Goal: Information Seeking & Learning: Check status

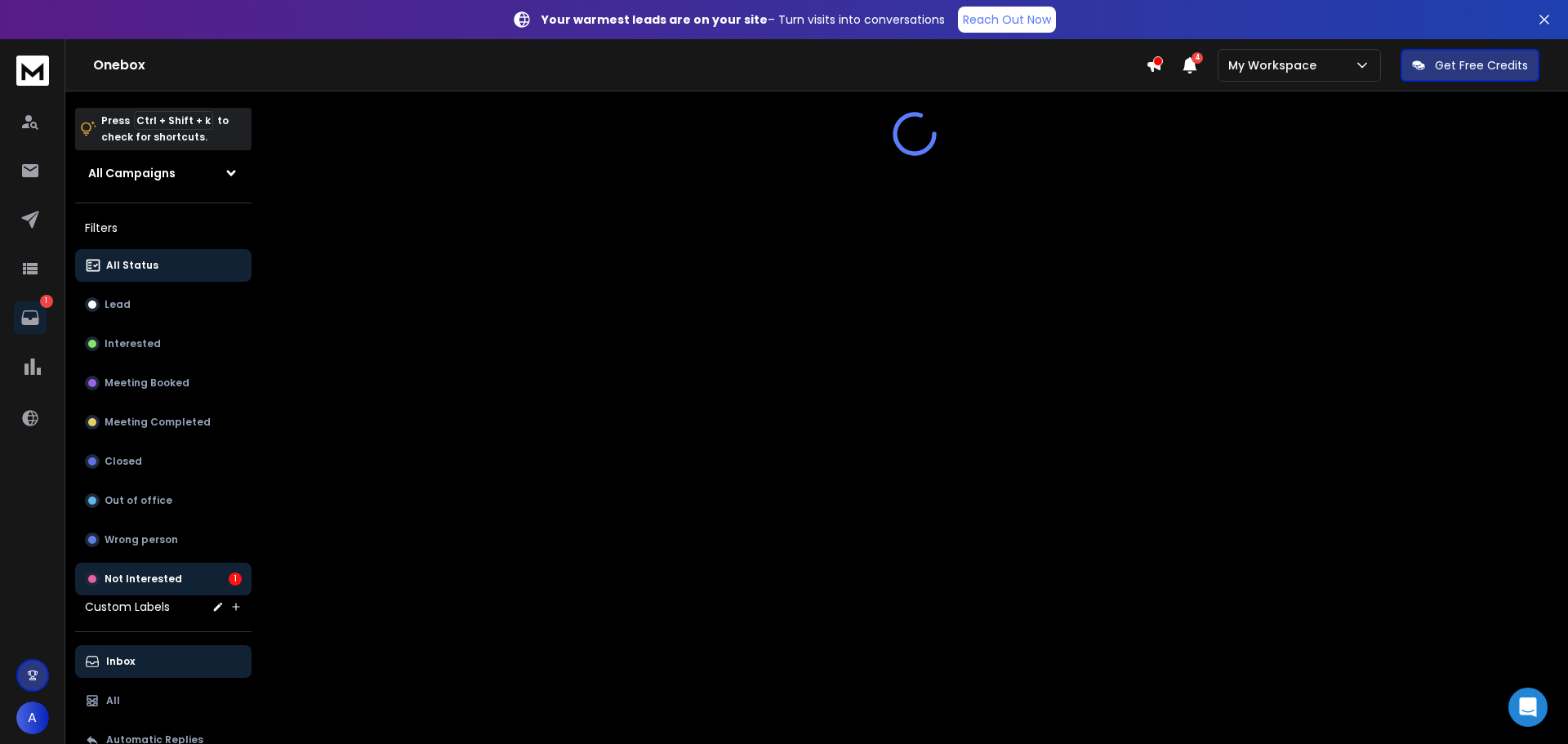
click at [160, 570] on button "Not Interested 1" at bounding box center [163, 579] width 176 height 33
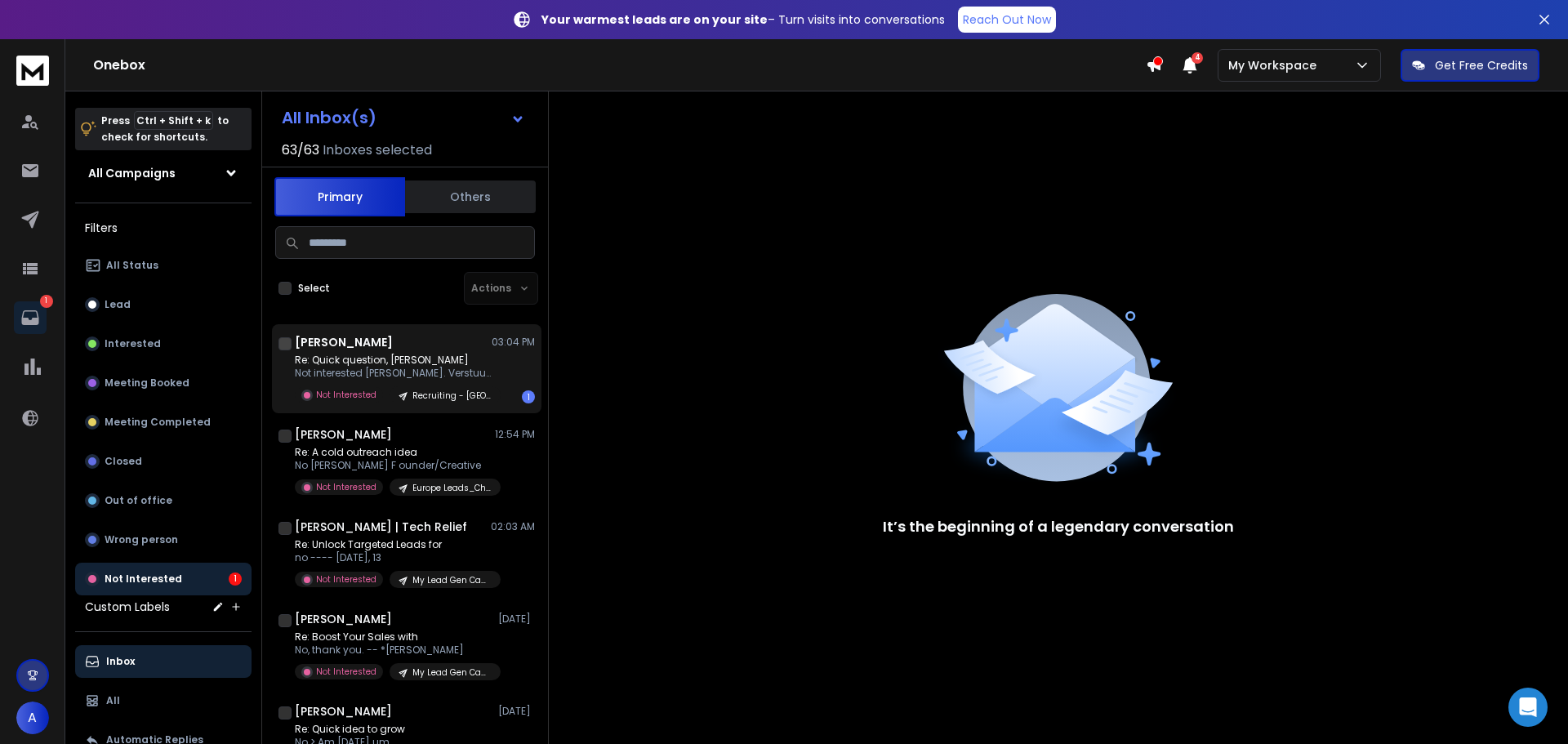
click at [393, 360] on p "Re: Quick question, [PERSON_NAME]" at bounding box center [393, 360] width 196 height 13
